Goal: Task Accomplishment & Management: Manage account settings

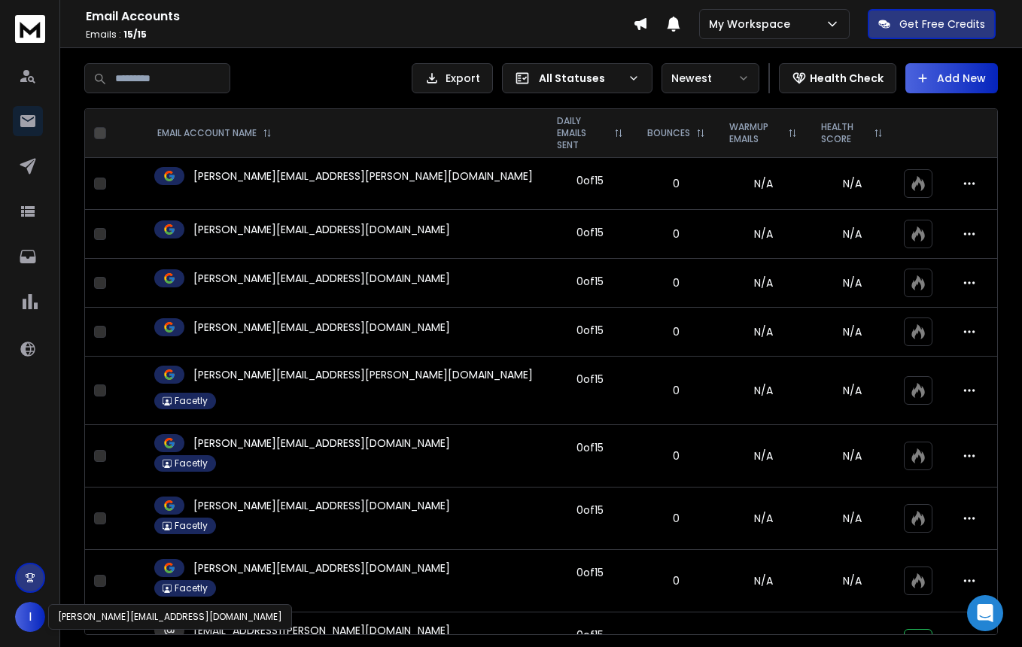
click at [23, 619] on span "I" at bounding box center [30, 617] width 30 height 30
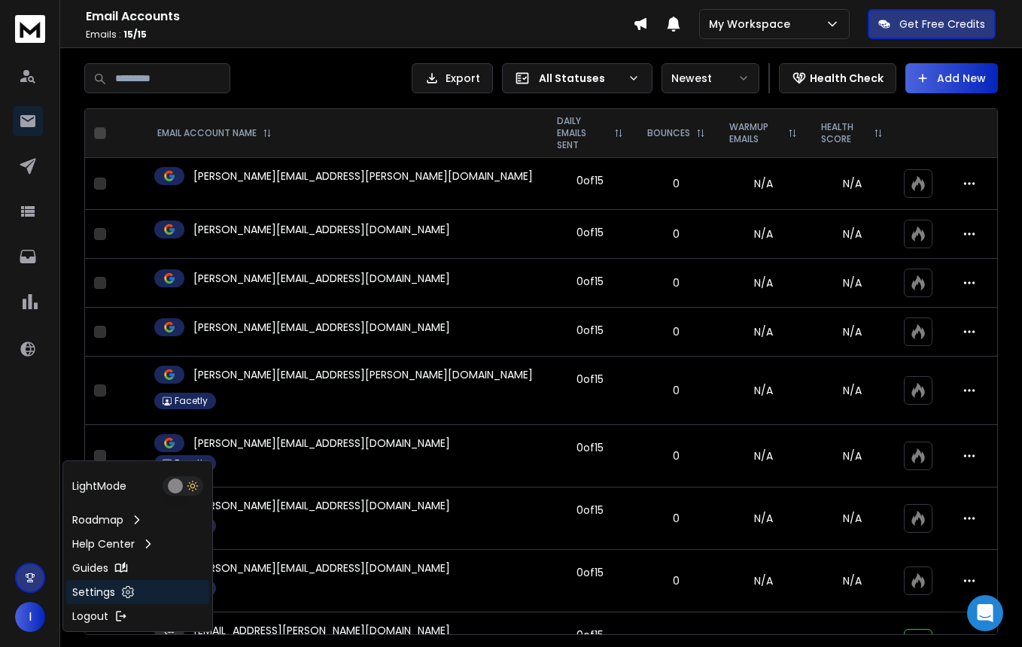
click at [105, 590] on p "Settings" at bounding box center [93, 592] width 43 height 15
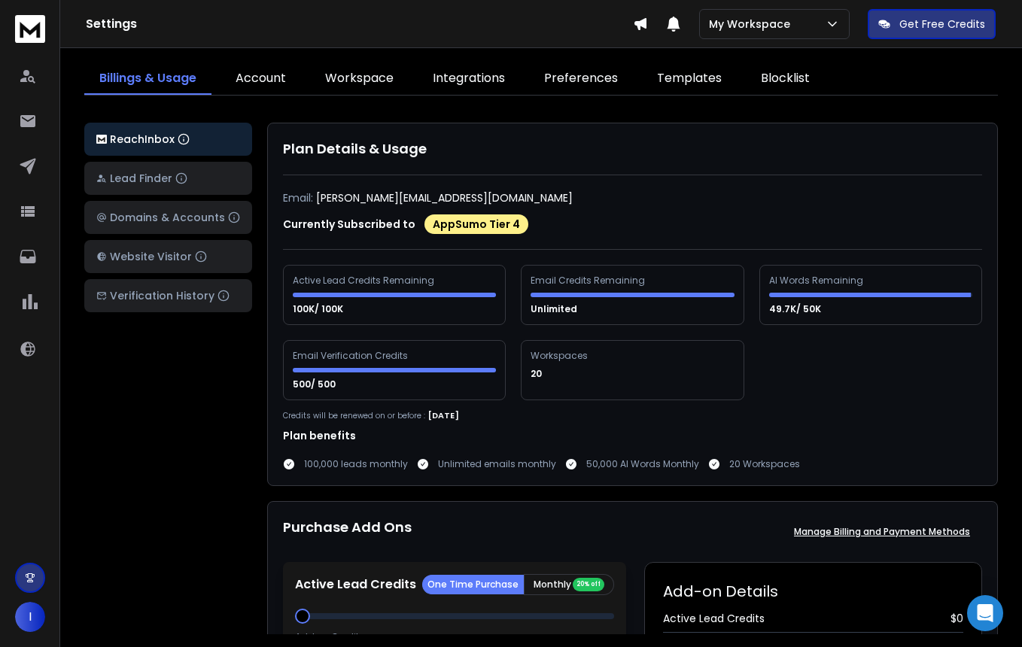
click at [185, 221] on button "Domains & Accounts" at bounding box center [168, 217] width 168 height 33
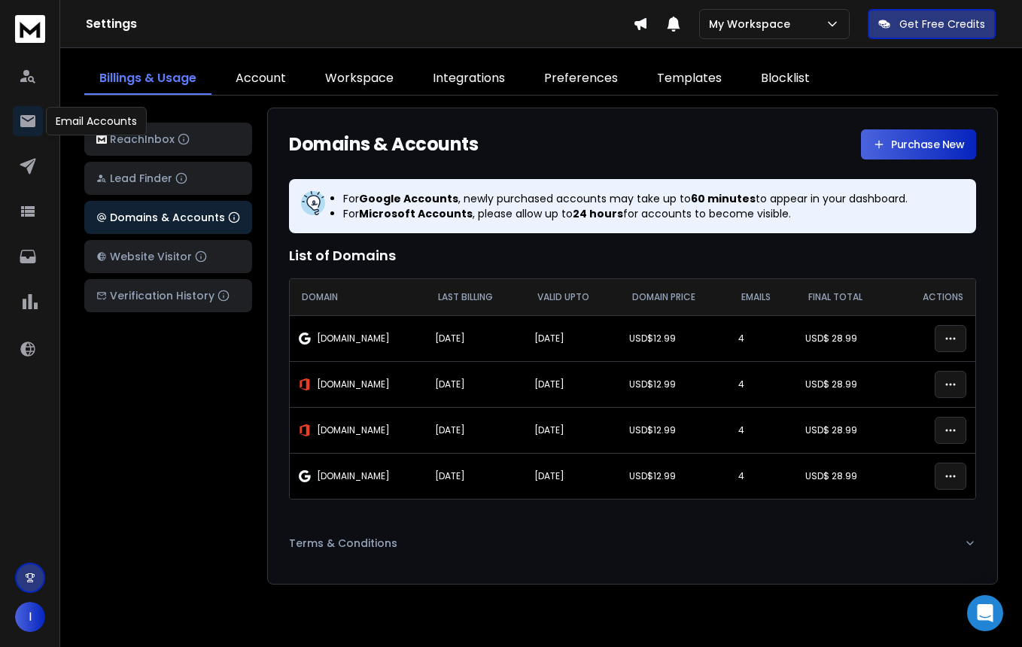
click at [24, 122] on icon at bounding box center [27, 121] width 15 height 12
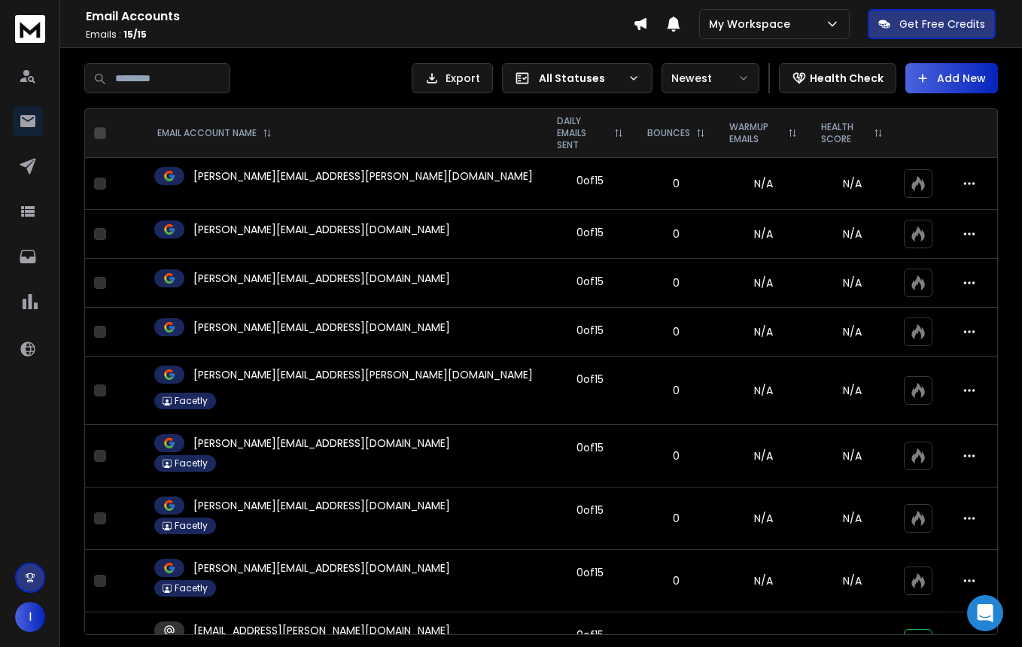
click at [97, 330] on button "button" at bounding box center [100, 332] width 12 height 12
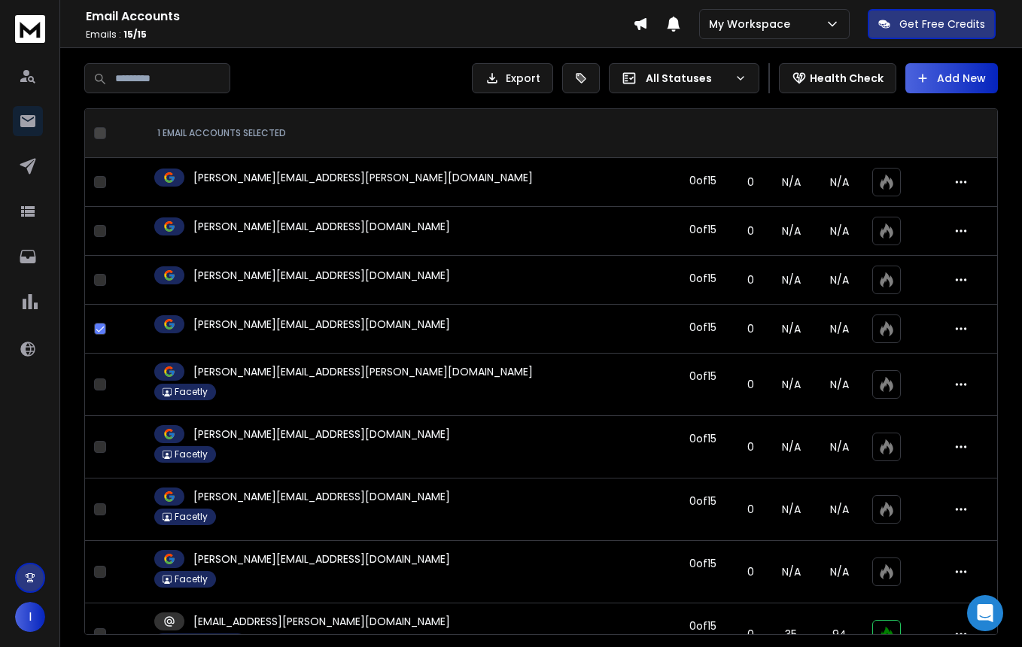
click at [102, 281] on button "button" at bounding box center [100, 280] width 12 height 12
click at [99, 231] on button "button" at bounding box center [100, 231] width 12 height 12
click at [93, 185] on td at bounding box center [115, 182] width 60 height 49
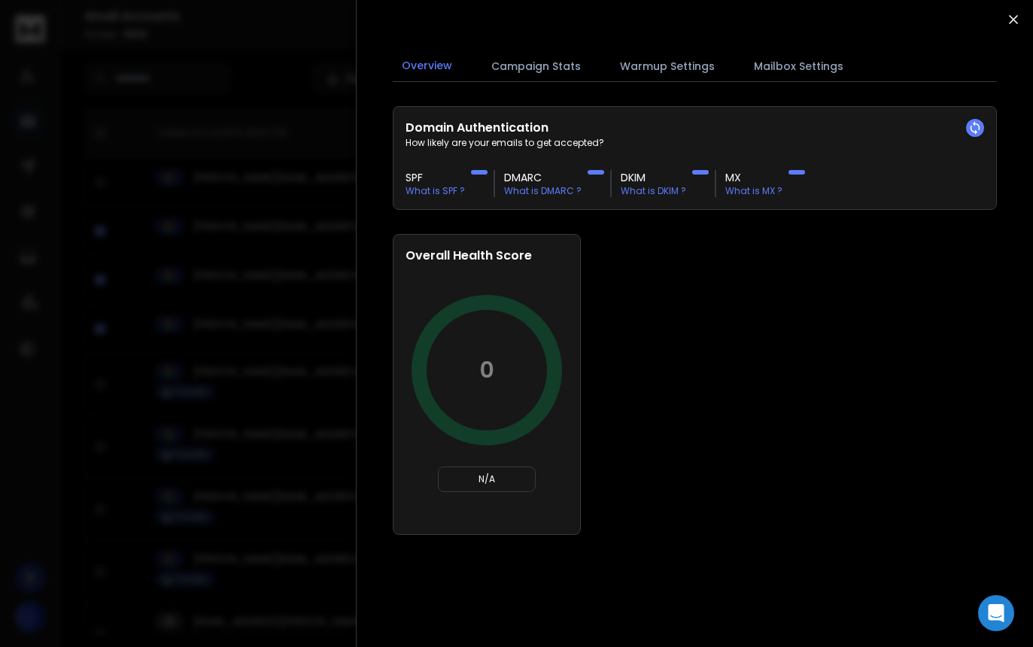
click at [1008, 20] on icon "button" at bounding box center [1013, 19] width 15 height 15
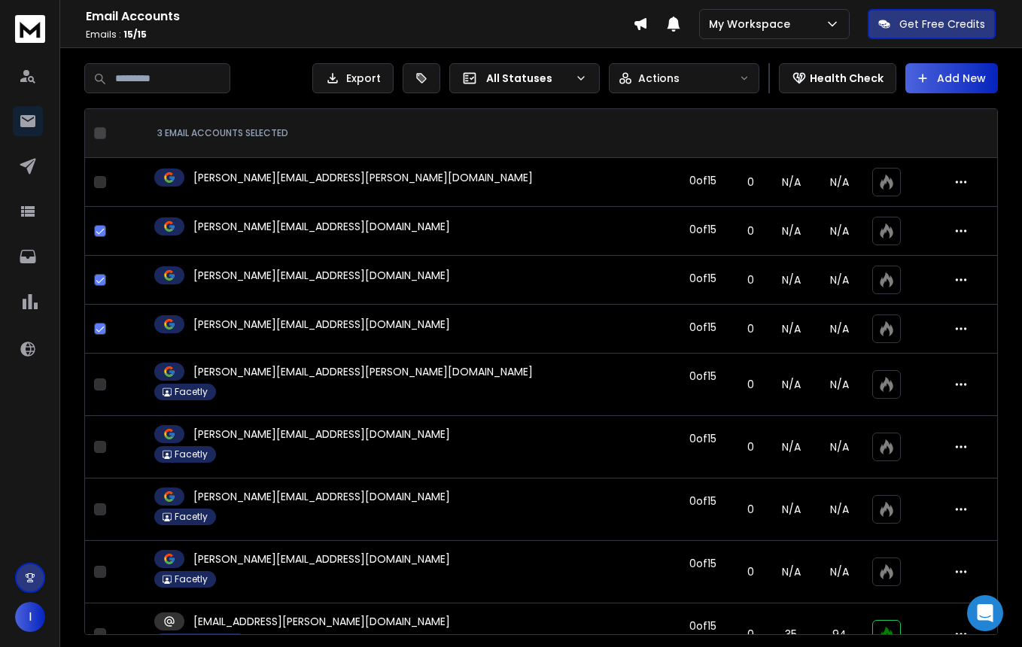
click at [103, 181] on button "button" at bounding box center [100, 182] width 12 height 12
click at [701, 69] on button "Actions" at bounding box center [684, 78] width 151 height 30
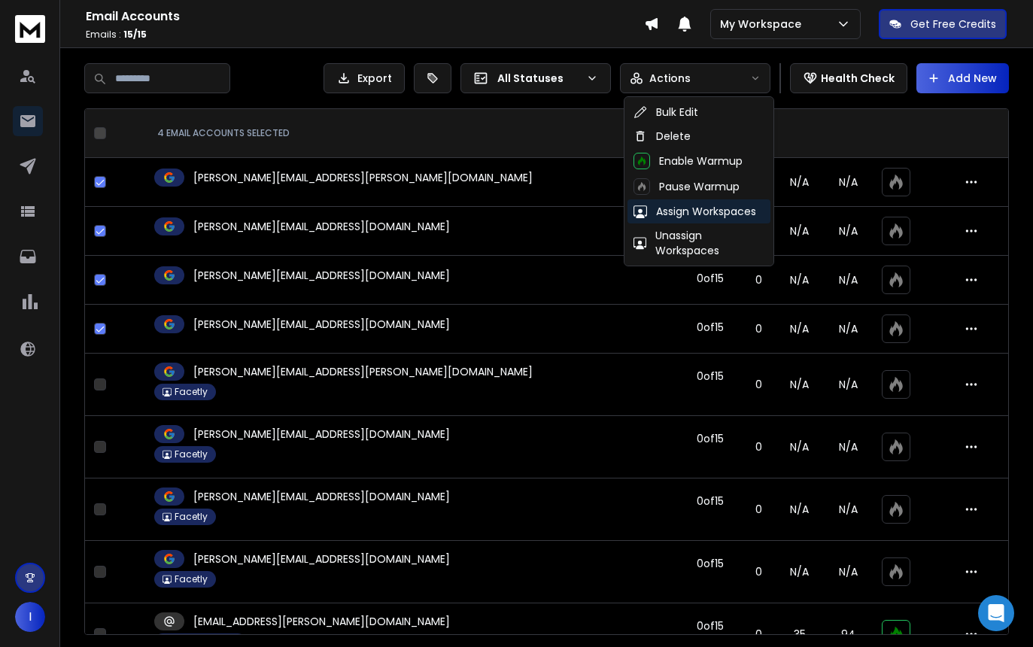
click at [701, 210] on div "Assign Workspaces" at bounding box center [695, 211] width 123 height 15
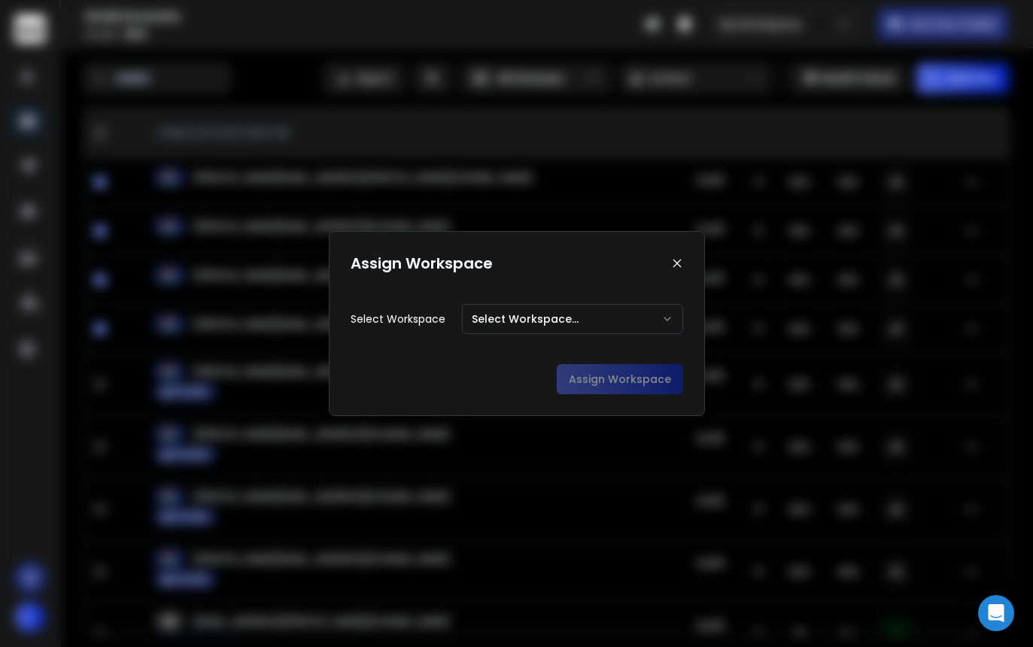
click at [597, 321] on button "Select Workspace..." at bounding box center [572, 319] width 221 height 30
click at [625, 383] on button "Assign Workspace" at bounding box center [620, 379] width 126 height 30
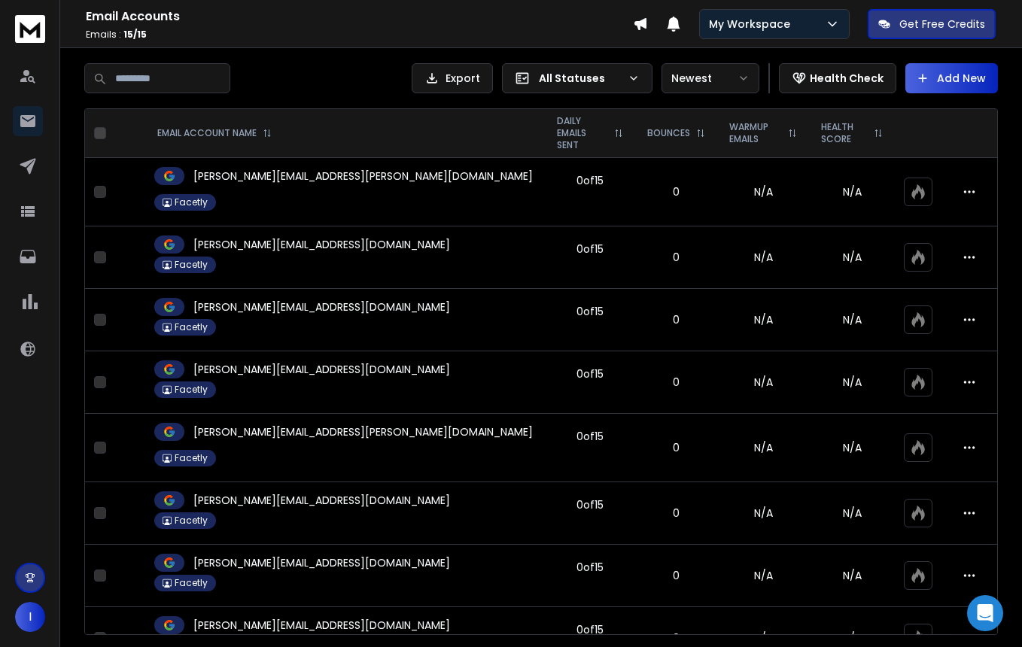
click at [815, 24] on div "My Workspace" at bounding box center [774, 24] width 131 height 15
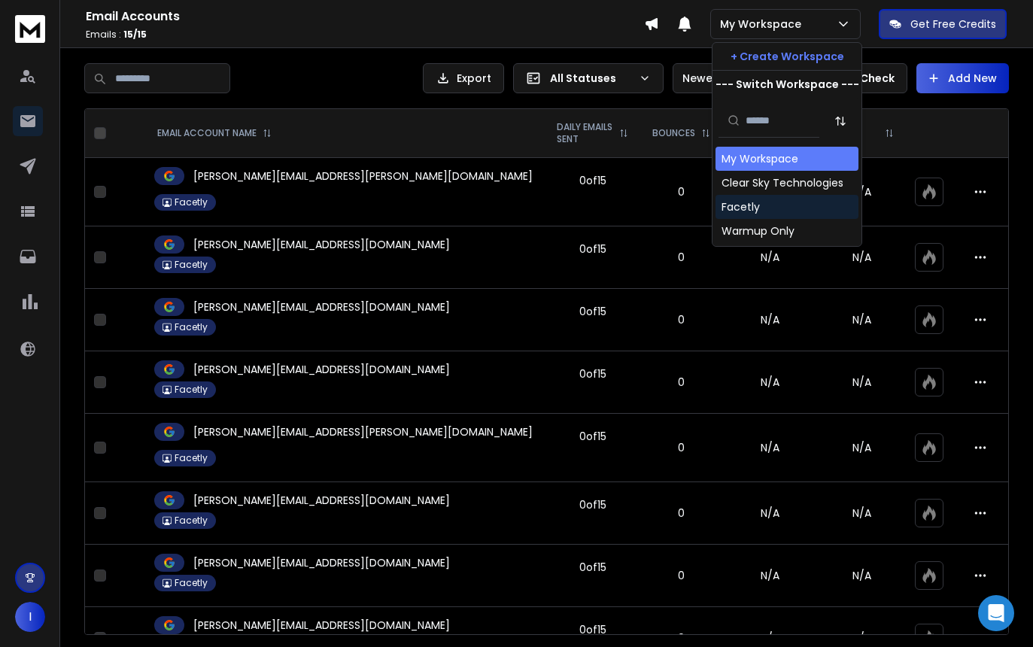
click at [735, 212] on div "Facetly" at bounding box center [741, 206] width 38 height 15
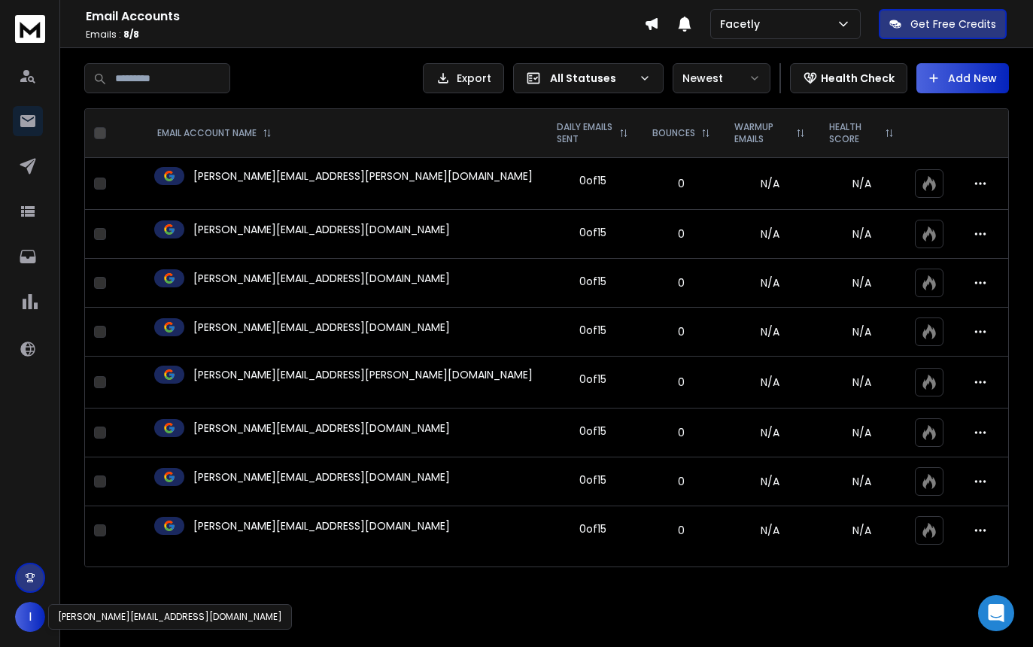
click at [39, 609] on span "I" at bounding box center [30, 617] width 30 height 30
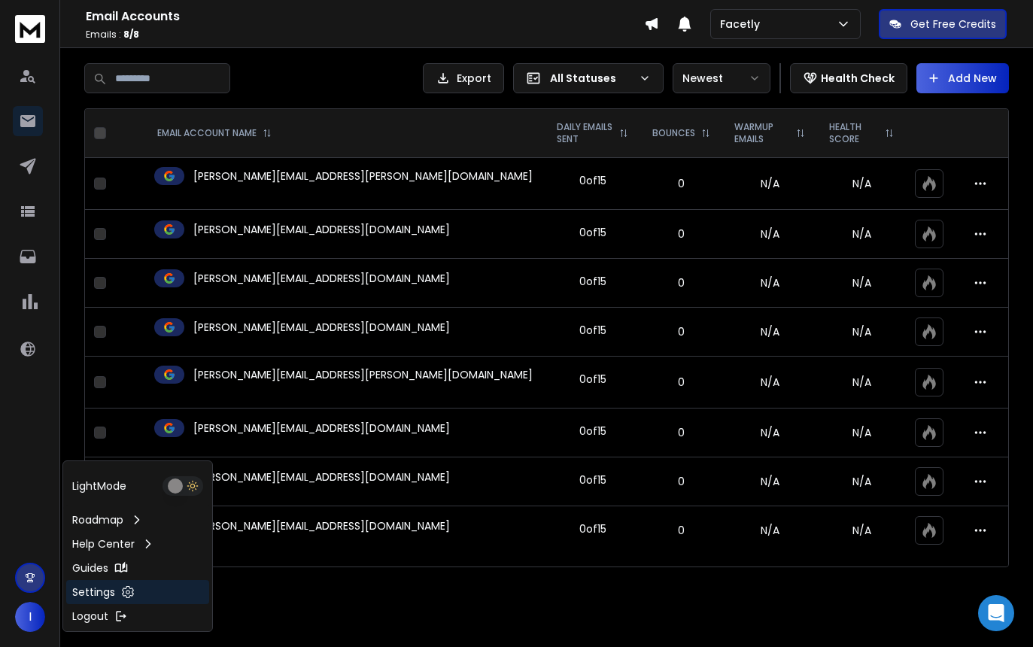
click at [111, 595] on p "Settings" at bounding box center [93, 592] width 43 height 15
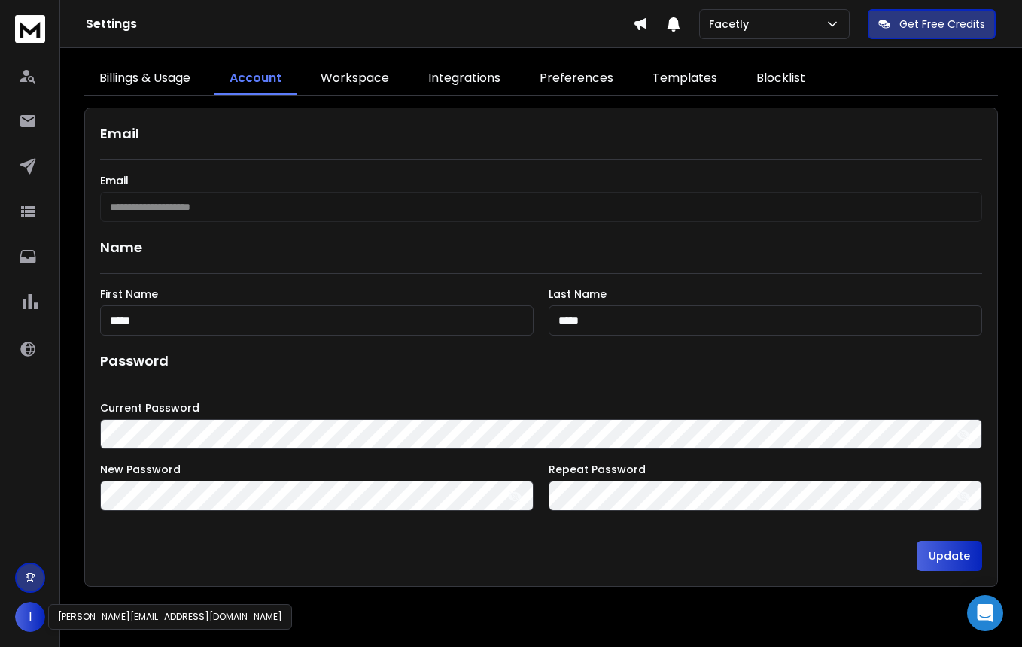
click at [24, 616] on span "I" at bounding box center [30, 617] width 30 height 30
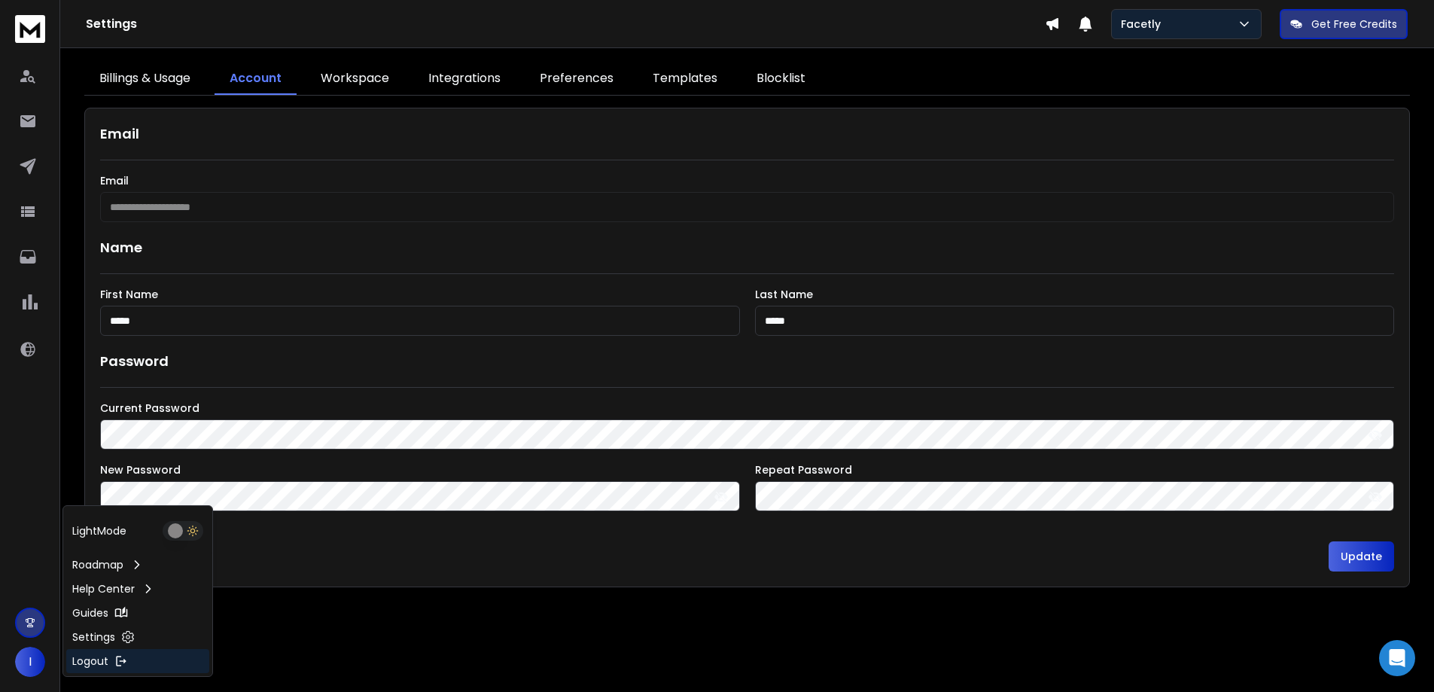
click at [1033, 26] on div "Facetly" at bounding box center [1186, 24] width 131 height 15
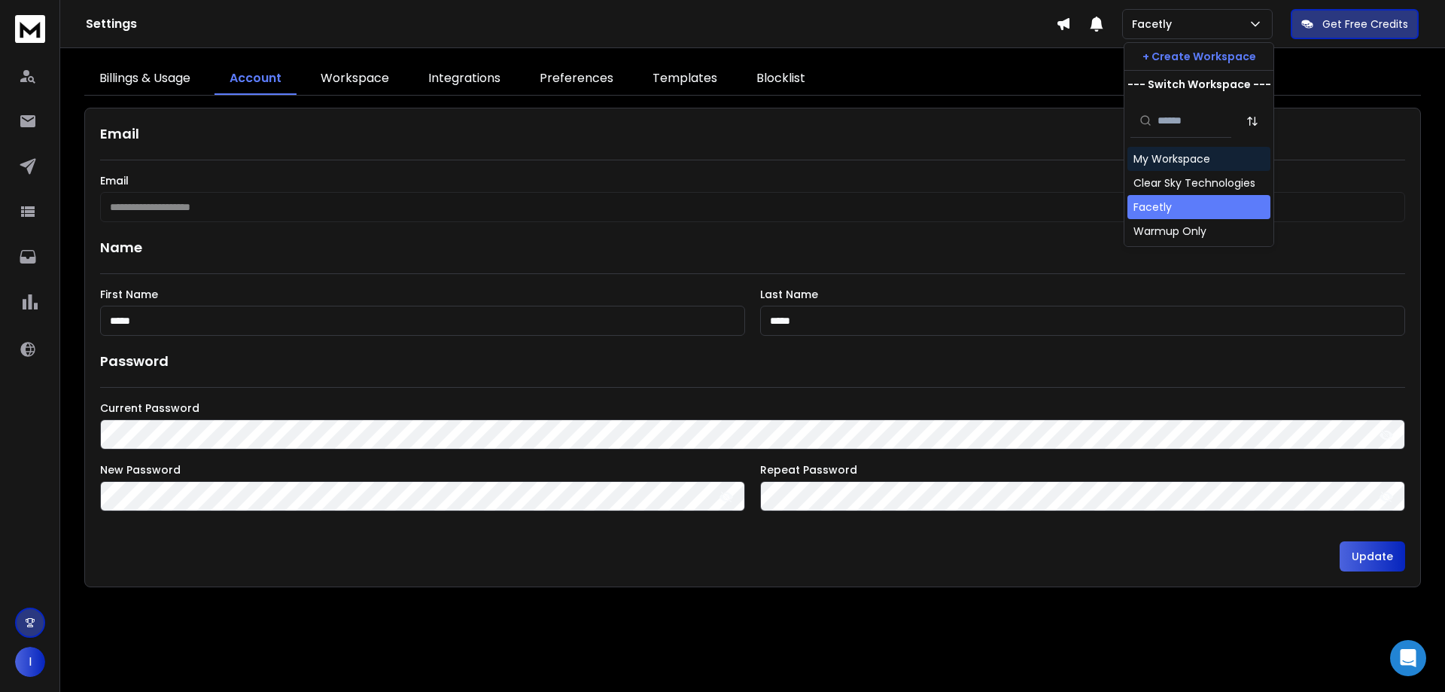
click at [1033, 159] on div "My Workspace" at bounding box center [1171, 158] width 77 height 15
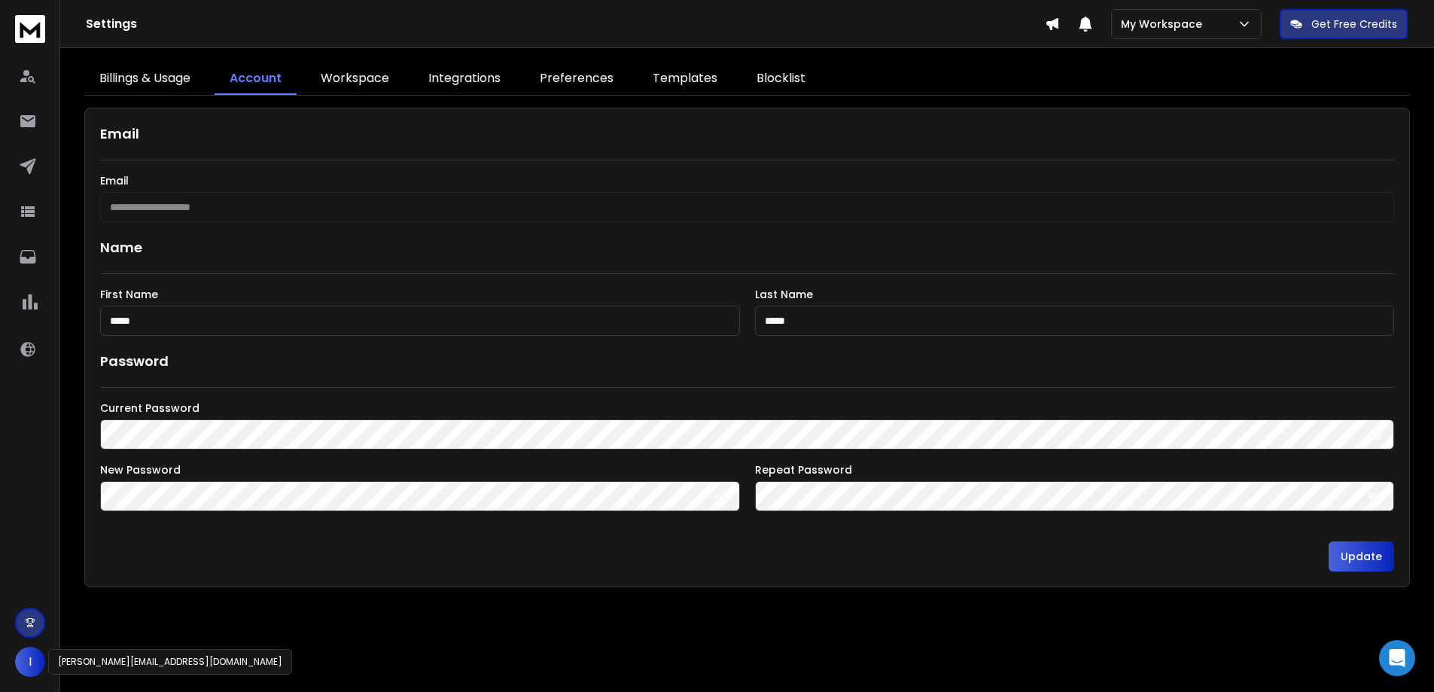
click at [26, 656] on span "I" at bounding box center [30, 661] width 30 height 30
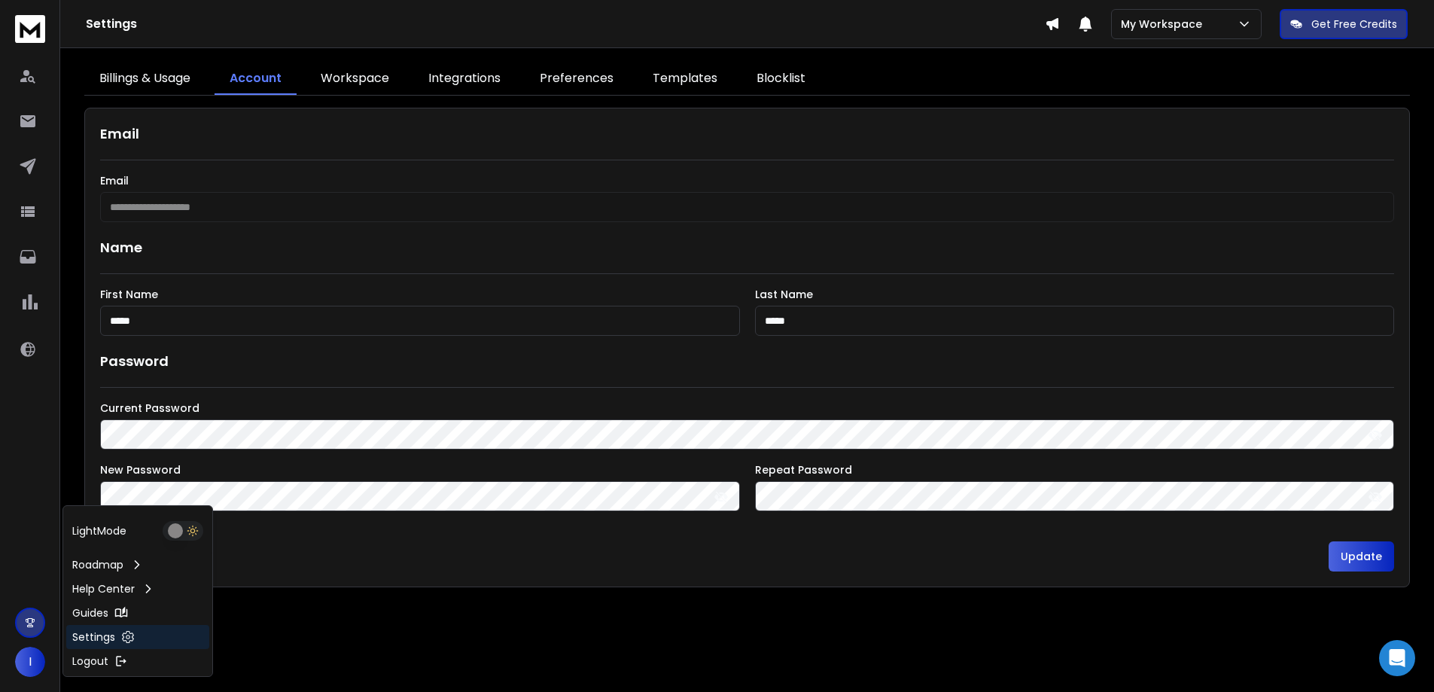
click at [123, 637] on icon at bounding box center [128, 636] width 11 height 11
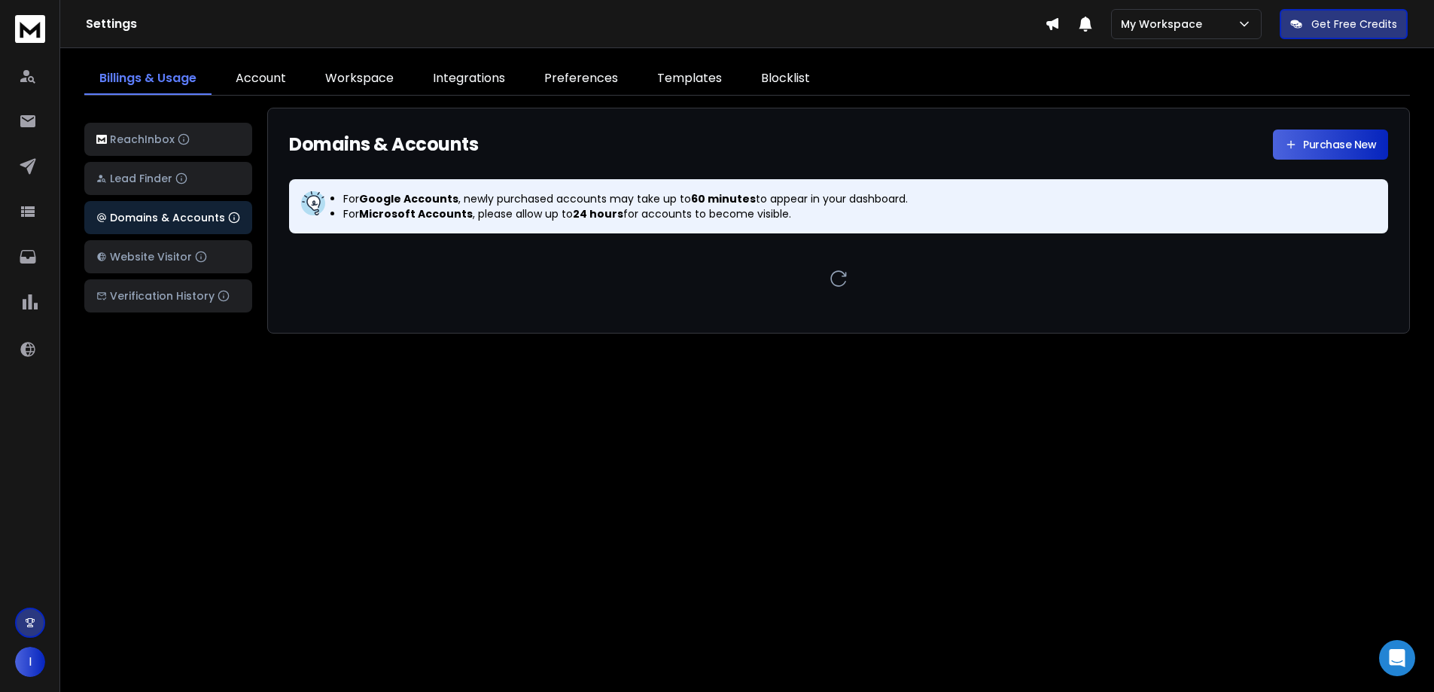
click at [187, 216] on button "Domains & Accounts" at bounding box center [168, 217] width 168 height 33
